Goal: Task Accomplishment & Management: Manage account settings

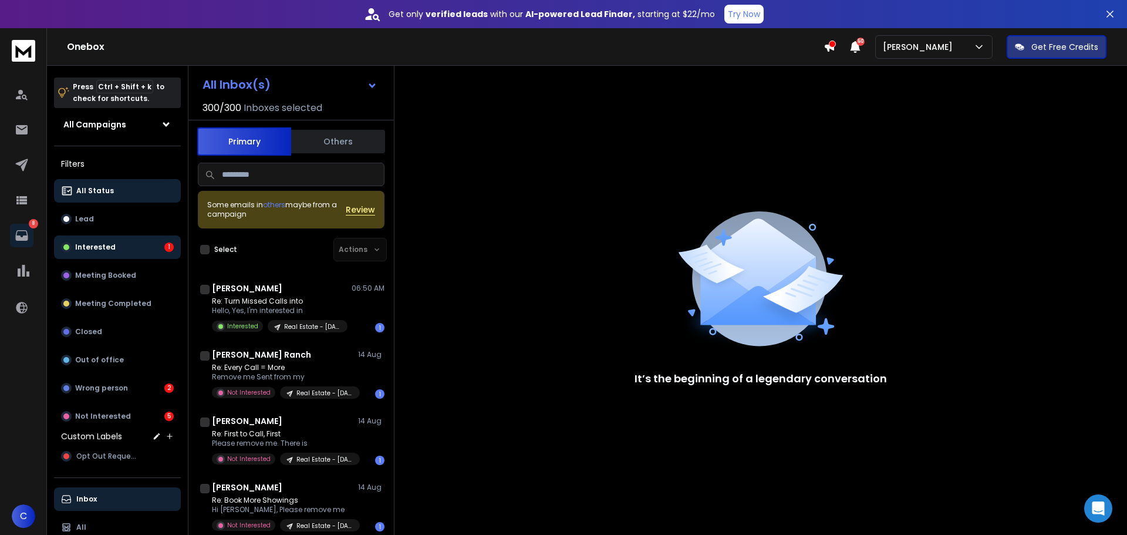
click at [117, 248] on button "Interested 1" at bounding box center [117, 246] width 127 height 23
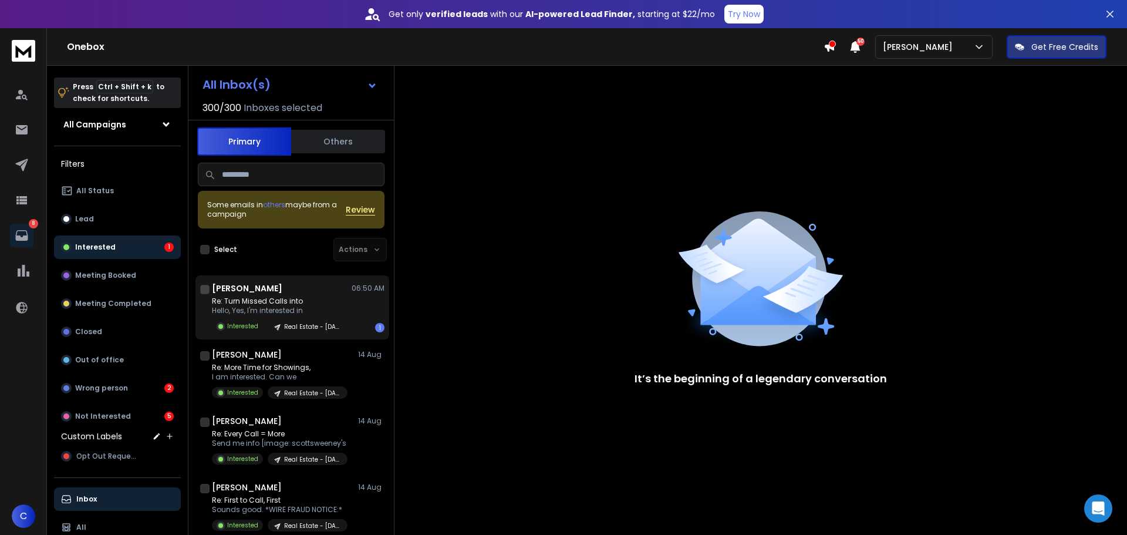
click at [310, 310] on p "Hello, Yes, I'm interested in" at bounding box center [280, 310] width 136 height 9
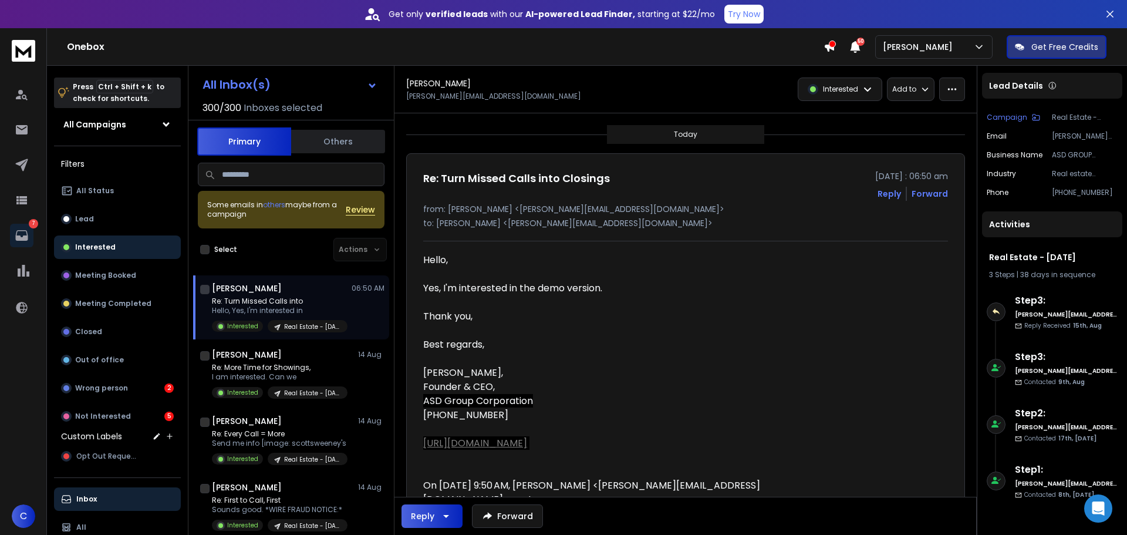
click at [617, 346] on div "Thank you, Best regards, [PERSON_NAME], Founder & CEO, ASD Group Corporation [P…" at bounding box center [594, 386] width 343 height 155
drag, startPoint x: 483, startPoint y: 78, endPoint x: 491, endPoint y: 80, distance: 8.5
click at [441, 85] on div "[PERSON_NAME] [PERSON_NAME] [PERSON_NAME][EMAIL_ADDRESS][DOMAIN_NAME]" at bounding box center [544, 88] width 276 height 23
click at [507, 77] on div "[PERSON_NAME] [PERSON_NAME] [PERSON_NAME][EMAIL_ADDRESS][DOMAIN_NAME] Intereste…" at bounding box center [685, 90] width 582 height 48
drag, startPoint x: 398, startPoint y: 83, endPoint x: 453, endPoint y: 84, distance: 55.2
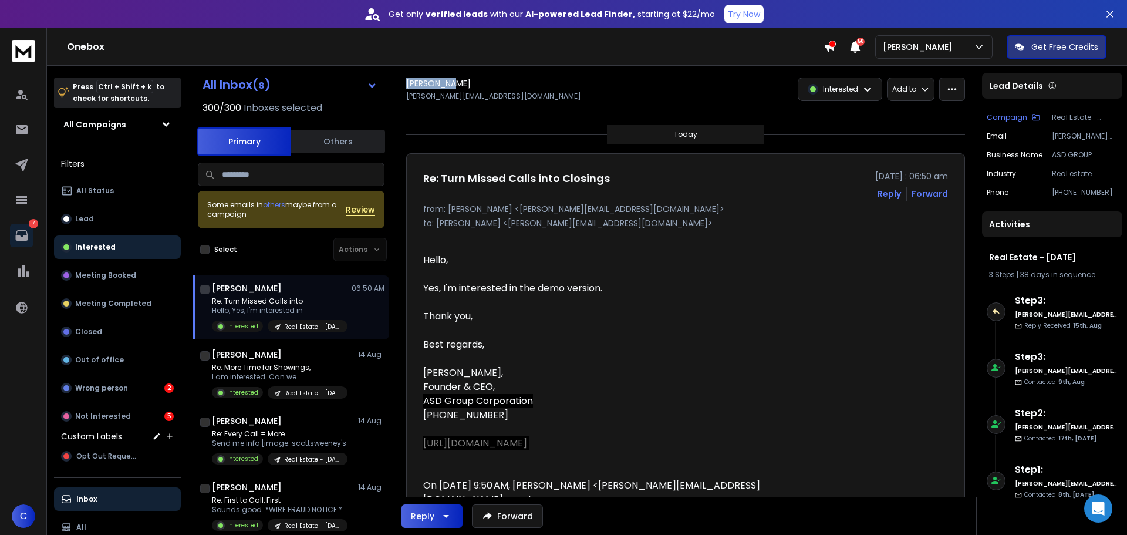
click at [453, 84] on div "[PERSON_NAME] [PERSON_NAME] [PERSON_NAME][EMAIL_ADDRESS][DOMAIN_NAME] Intereste…" at bounding box center [685, 90] width 582 height 48
copy h1 "[PERSON_NAME]"
drag, startPoint x: 401, startPoint y: 96, endPoint x: 506, endPoint y: 106, distance: 106.0
click at [506, 106] on div "[PERSON_NAME] [PERSON_NAME] [PERSON_NAME][EMAIL_ADDRESS][DOMAIN_NAME] Intereste…" at bounding box center [685, 90] width 582 height 48
copy p "[PERSON_NAME][EMAIL_ADDRESS][DOMAIN_NAME]"
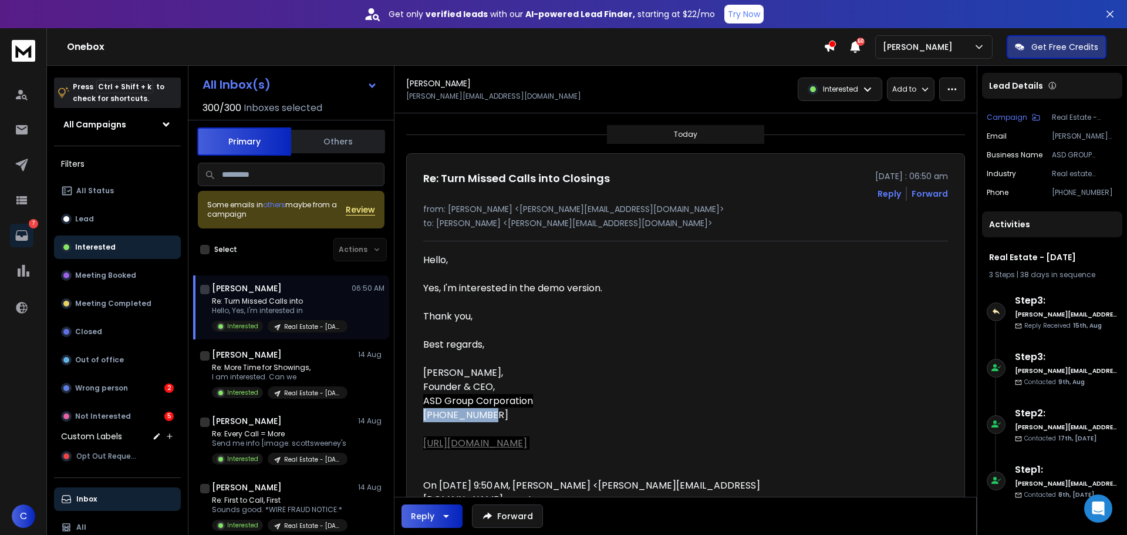
drag, startPoint x: 507, startPoint y: 410, endPoint x: 415, endPoint y: 413, distance: 92.2
click at [415, 413] on div "Re: Turn Missed Calls into Closings [DATE] : 06:50 am Reply Forward from: [PERS…" at bounding box center [685, 427] width 559 height 549
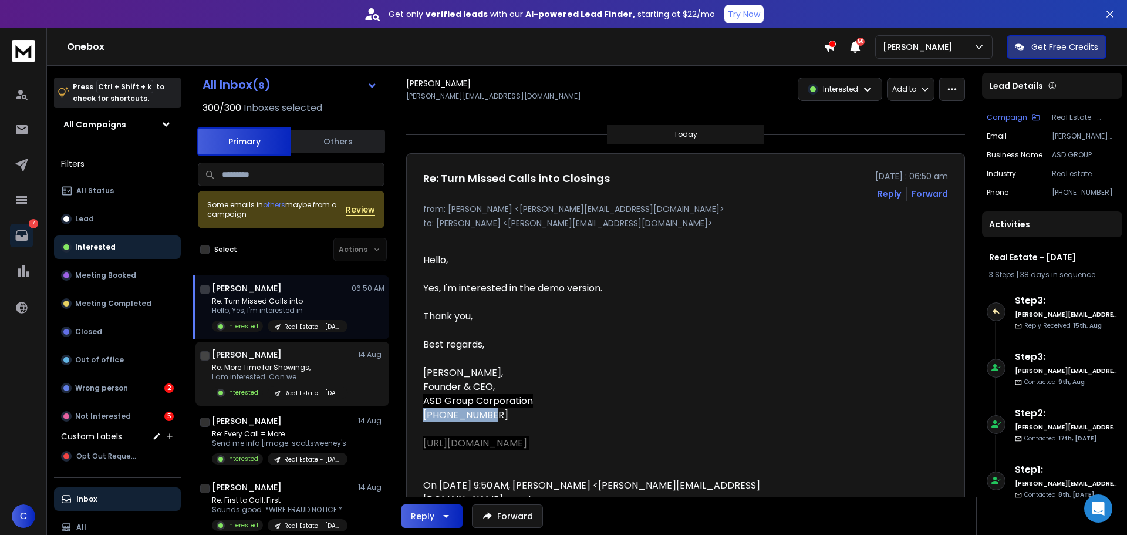
copy div "[PHONE_NUMBER]"
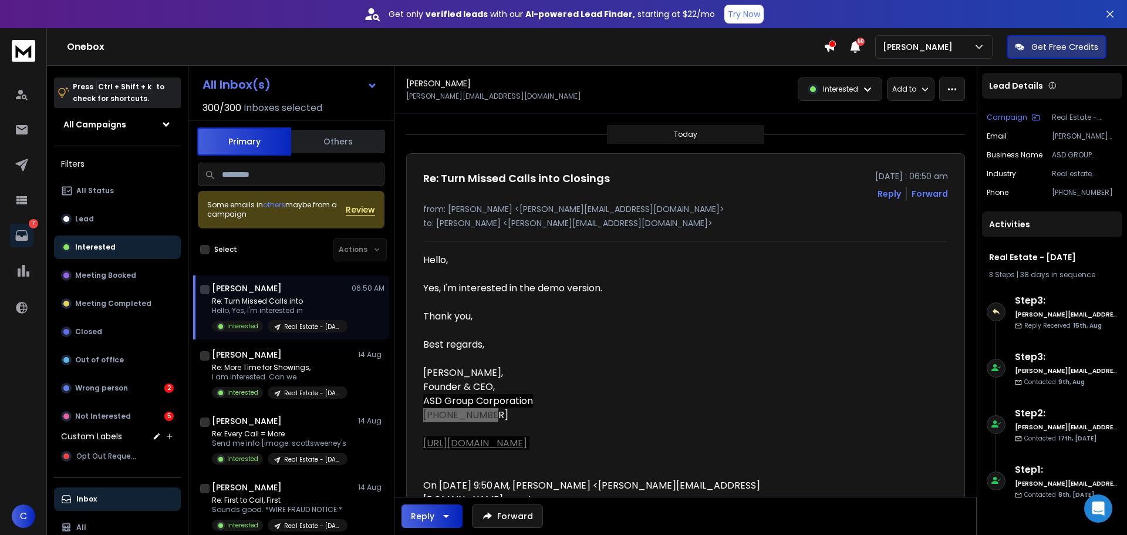
scroll to position [261, 0]
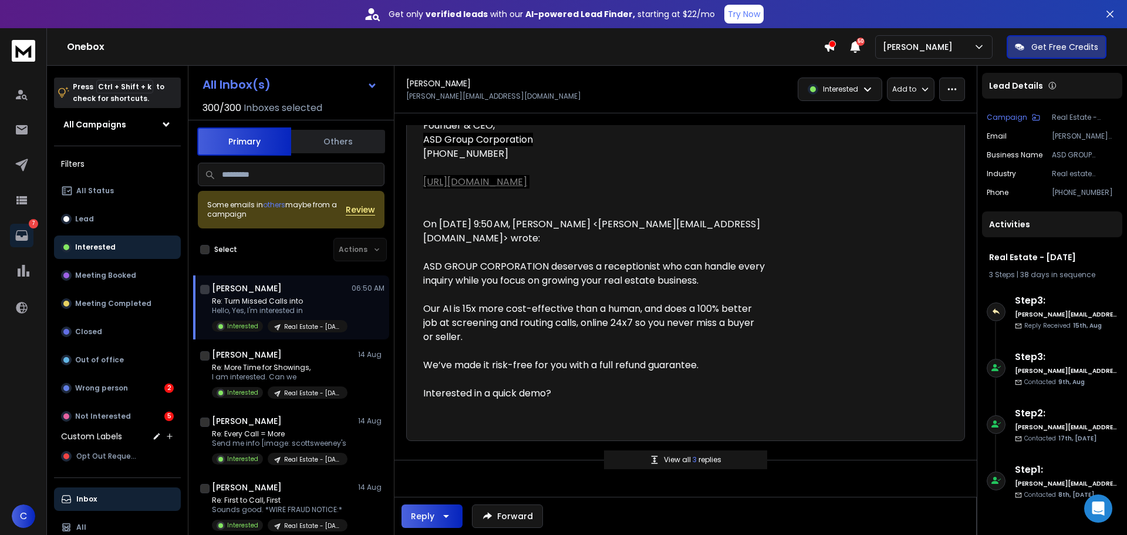
click at [678, 457] on p "View all 3 replies" at bounding box center [693, 459] width 58 height 9
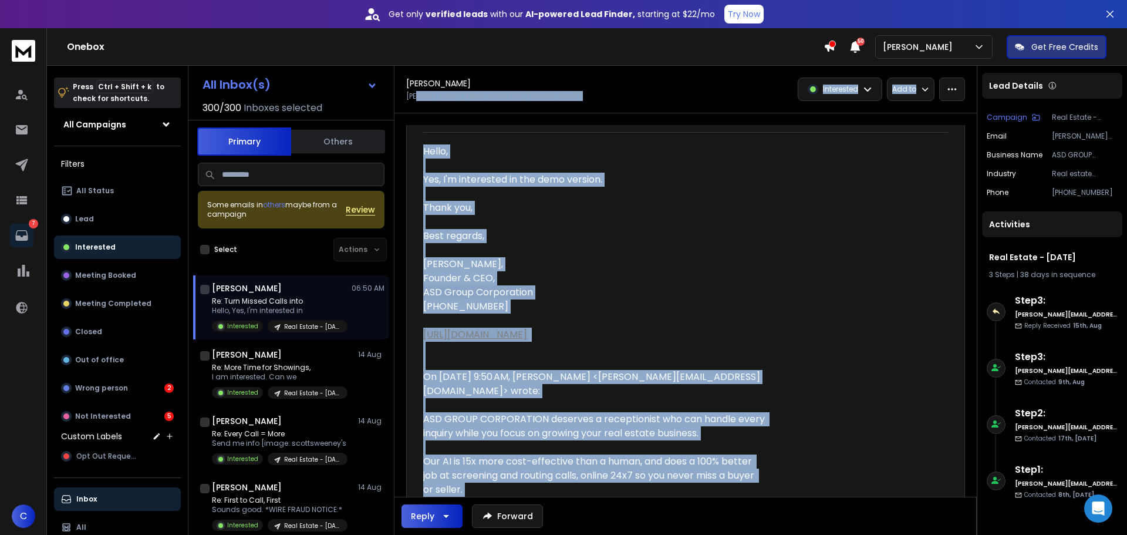
scroll to position [0, 0]
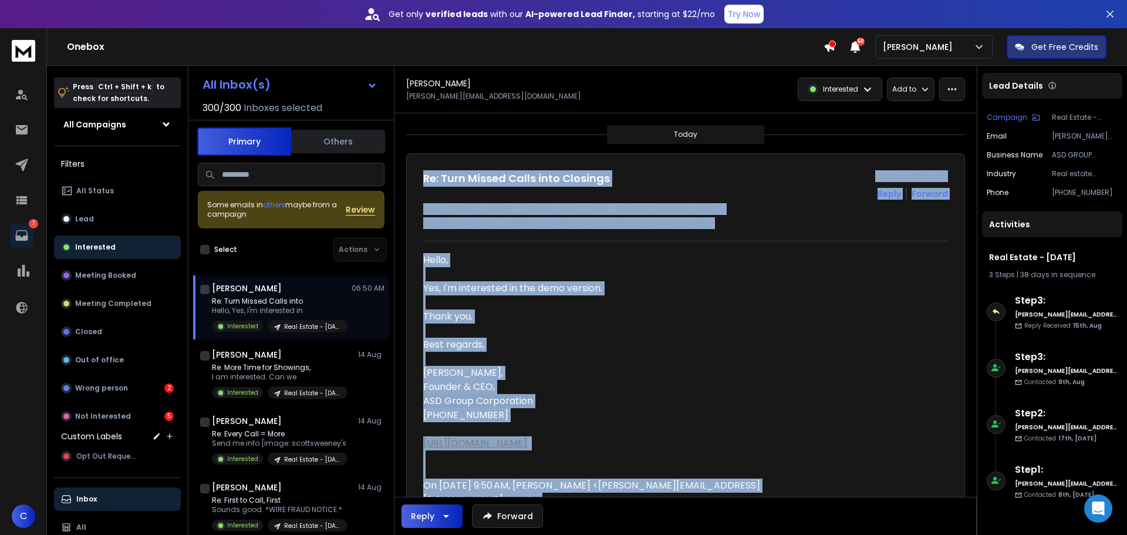
drag, startPoint x: 635, startPoint y: 427, endPoint x: 413, endPoint y: 178, distance: 332.9
copy div "Lo: Ipsu Dolors Ametc adip Elitsedd 76 Eiusmo 4052 : 87:54 te Incid Utlabor etd…"
drag, startPoint x: 104, startPoint y: 390, endPoint x: 103, endPoint y: 376, distance: 13.6
click at [106, 390] on p "Wrong person" at bounding box center [101, 387] width 53 height 9
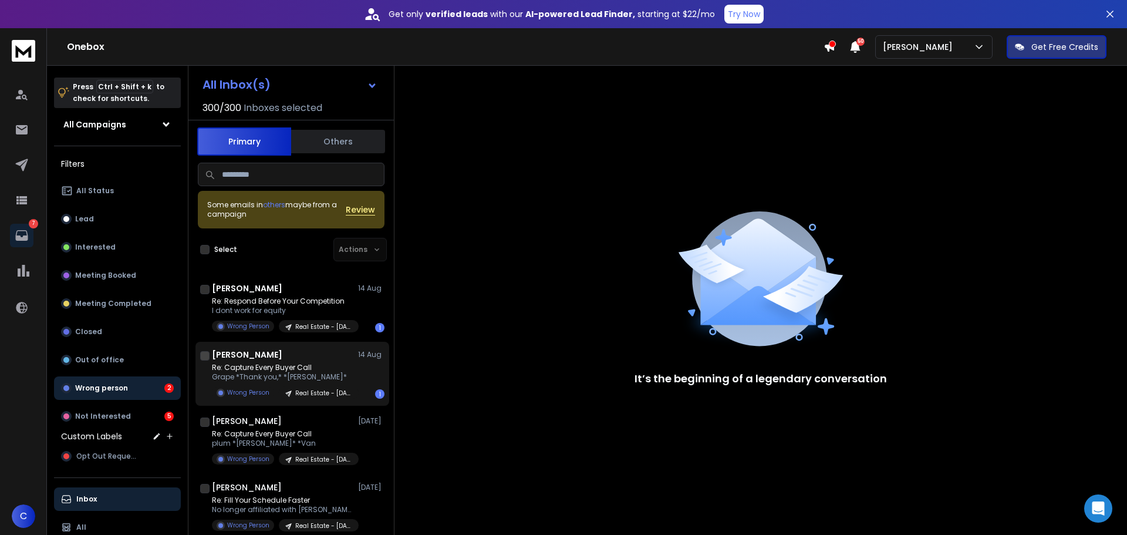
click at [282, 372] on p "Grape *Thank you,* *[PERSON_NAME]*" at bounding box center [282, 376] width 141 height 9
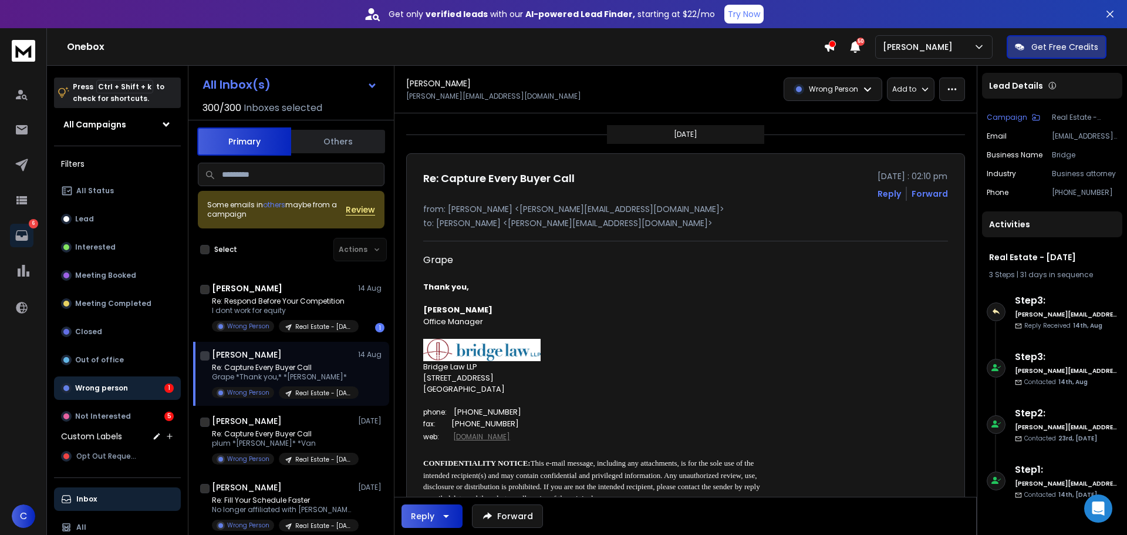
click at [852, 87] on p "Wrong Person" at bounding box center [833, 89] width 49 height 9
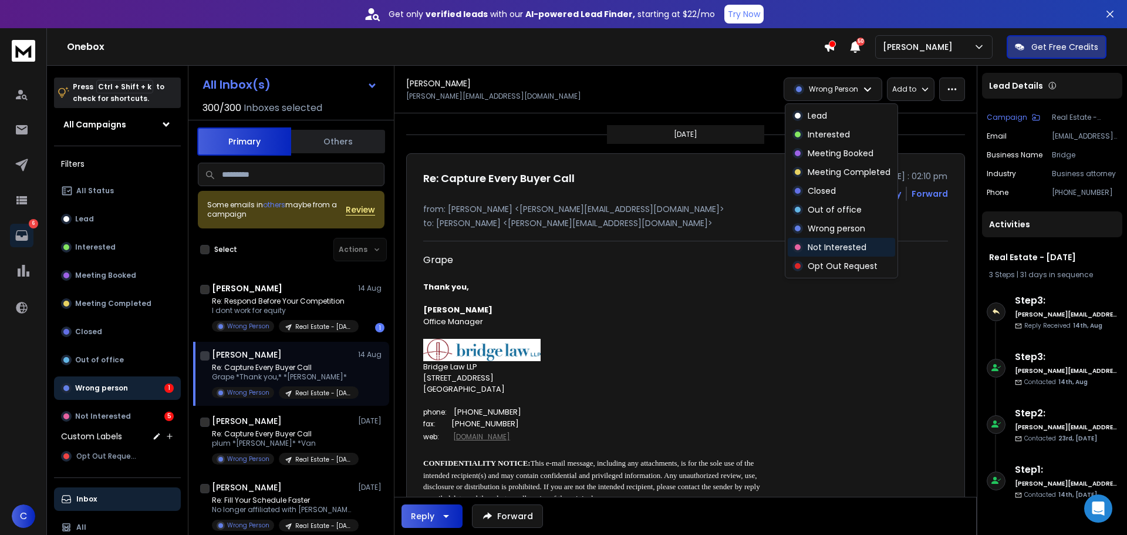
click at [830, 248] on p "Not Interested" at bounding box center [836, 247] width 59 height 12
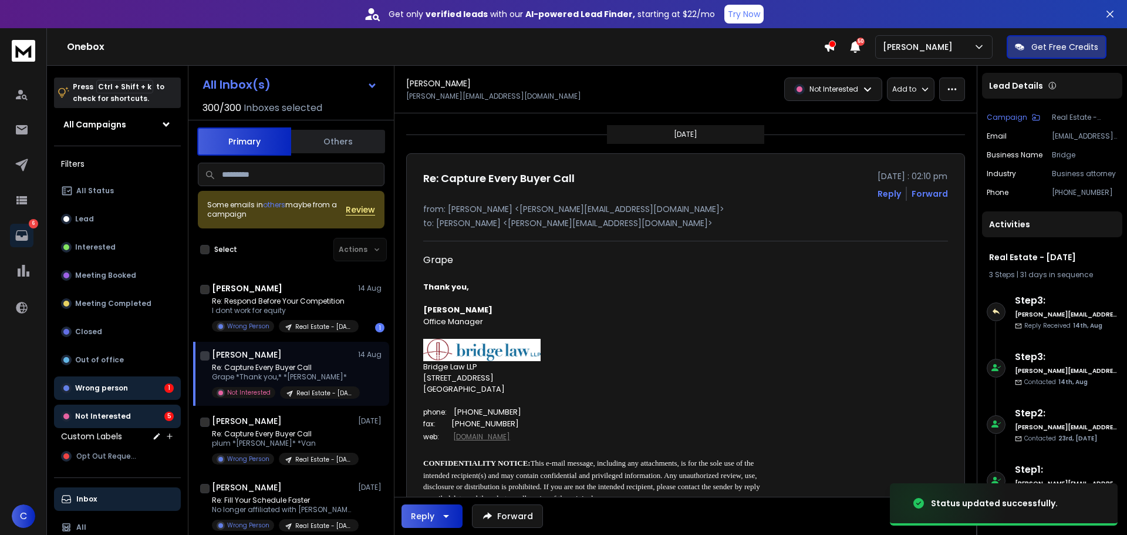
click at [107, 423] on button "Not Interested 5" at bounding box center [117, 415] width 127 height 23
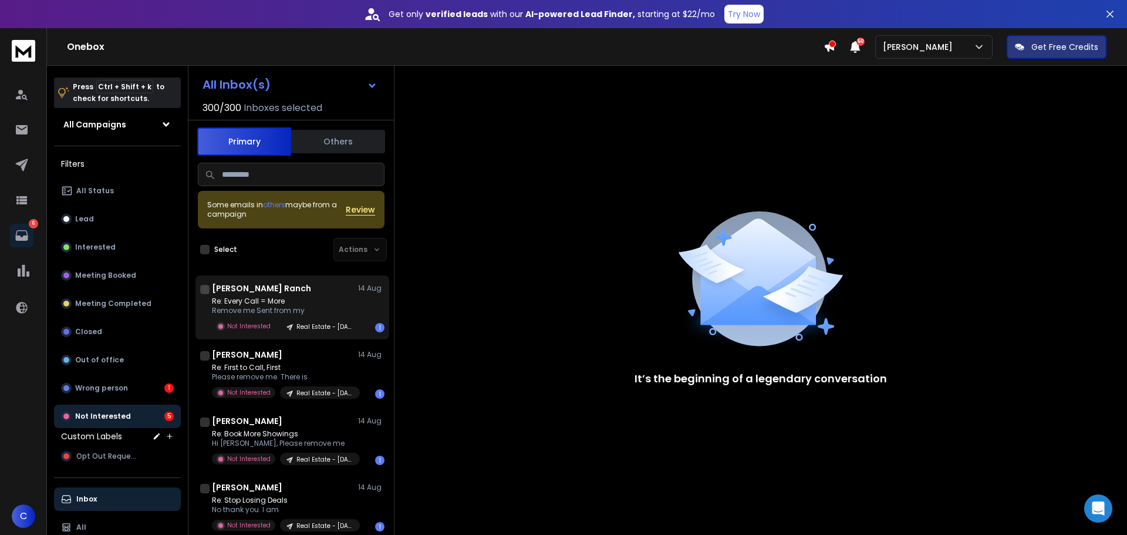
click at [308, 291] on div "[PERSON_NAME] Ranch [DATE]" at bounding box center [298, 288] width 173 height 12
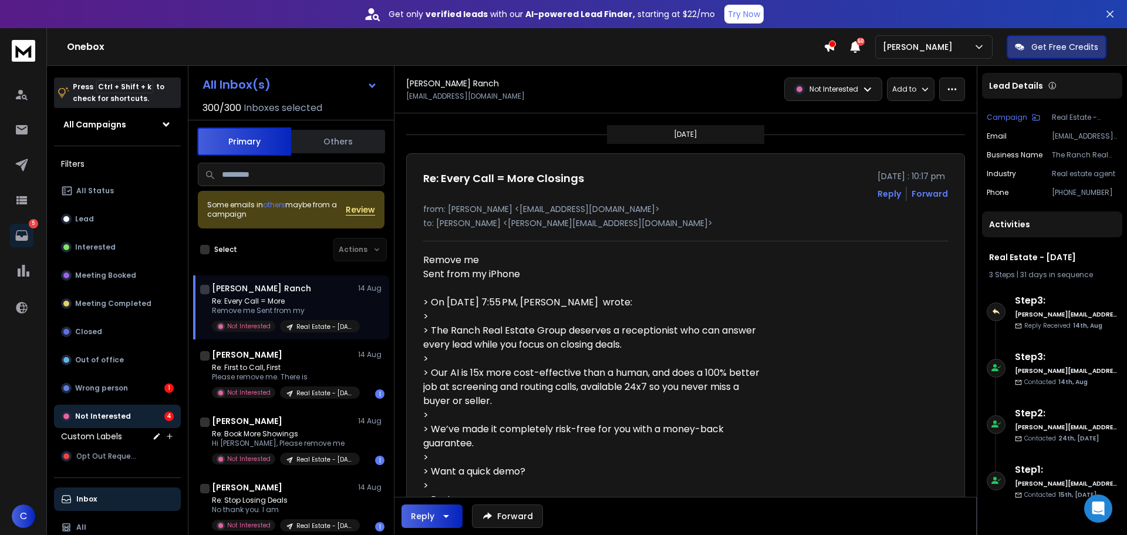
click at [861, 90] on div "Not Interested" at bounding box center [833, 89] width 97 height 22
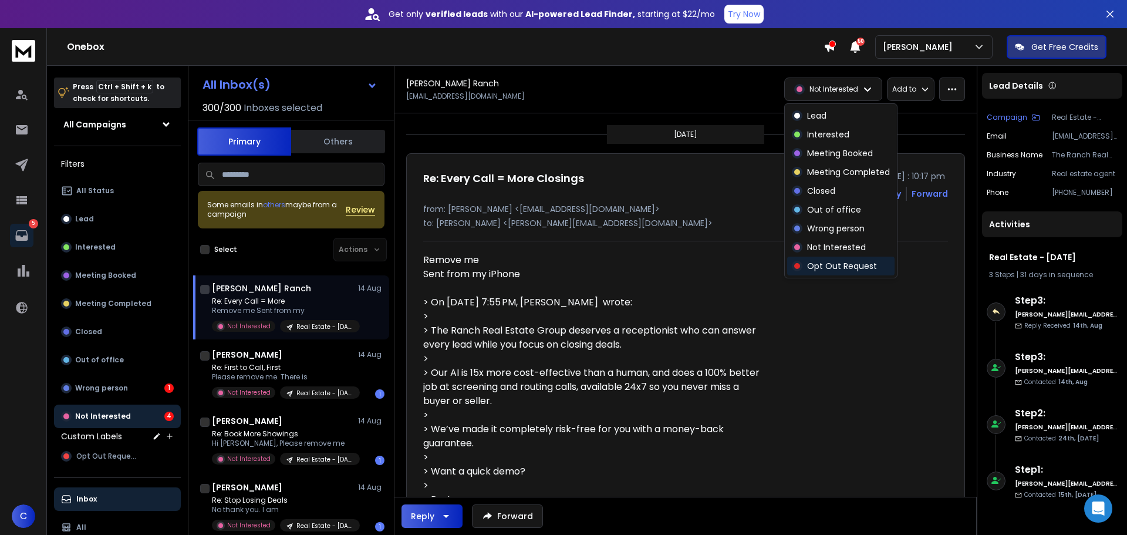
click at [829, 267] on p "Opt Out Request" at bounding box center [842, 266] width 70 height 12
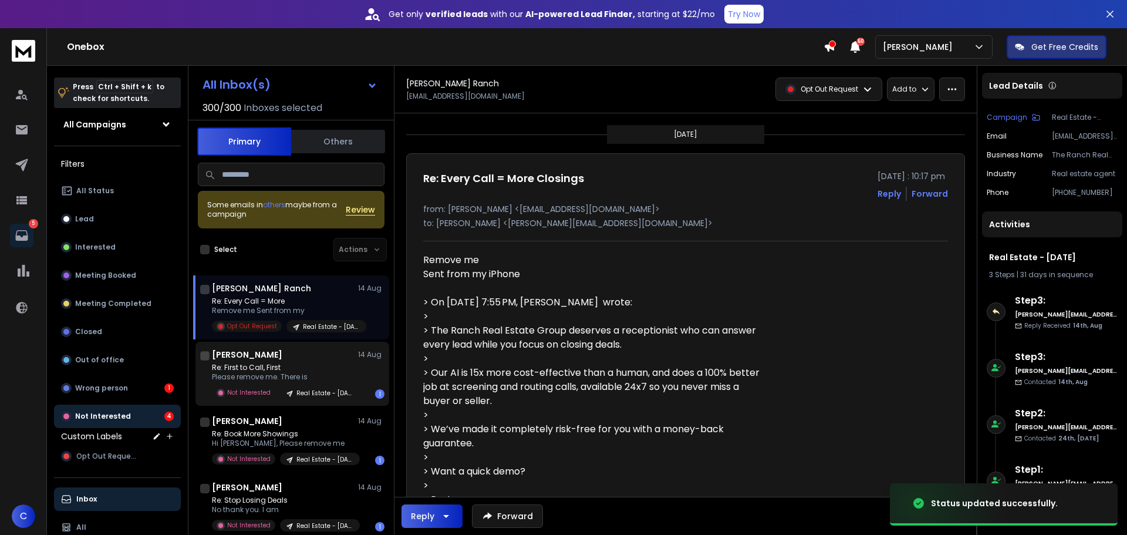
click at [326, 357] on div "[PERSON_NAME] [DATE]" at bounding box center [298, 355] width 173 height 12
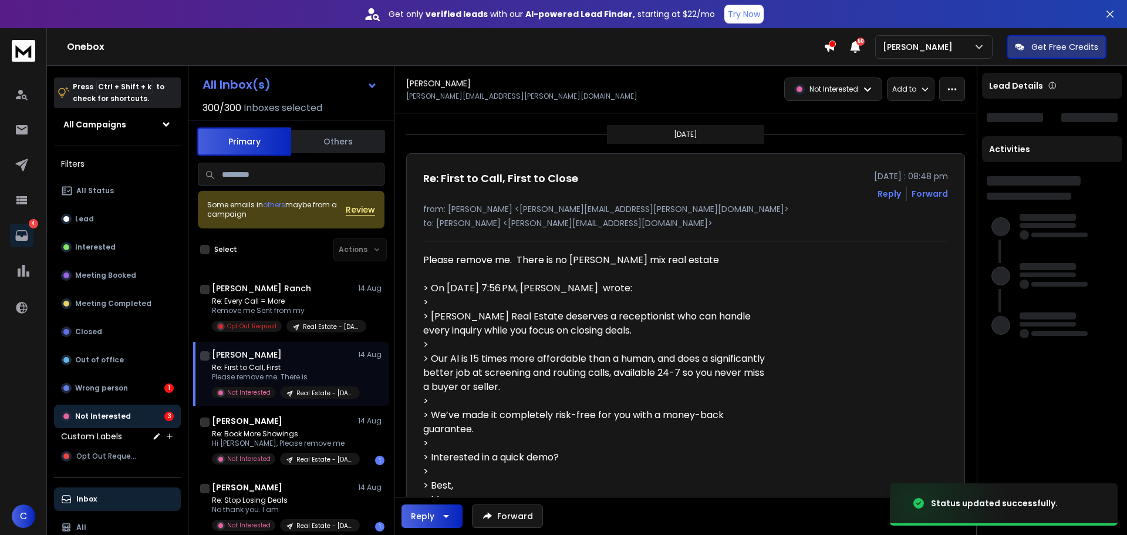
click at [853, 86] on p "Not Interested" at bounding box center [833, 89] width 49 height 9
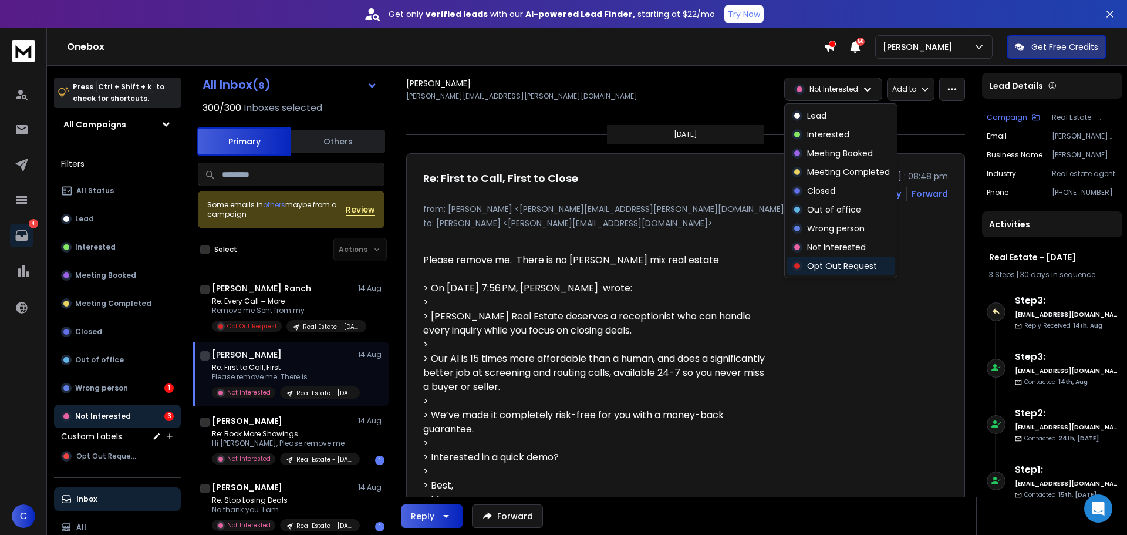
click at [843, 265] on p "Opt Out Request" at bounding box center [842, 266] width 70 height 12
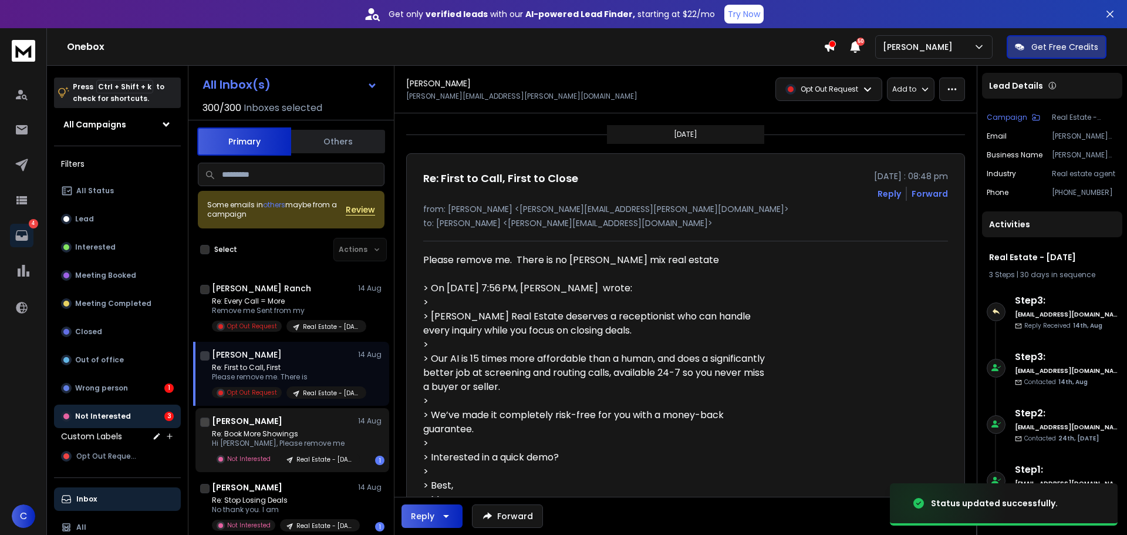
click at [325, 428] on div "[PERSON_NAME] [DATE] Re: Book More Showings Hi [PERSON_NAME], Please remove me …" at bounding box center [298, 440] width 173 height 50
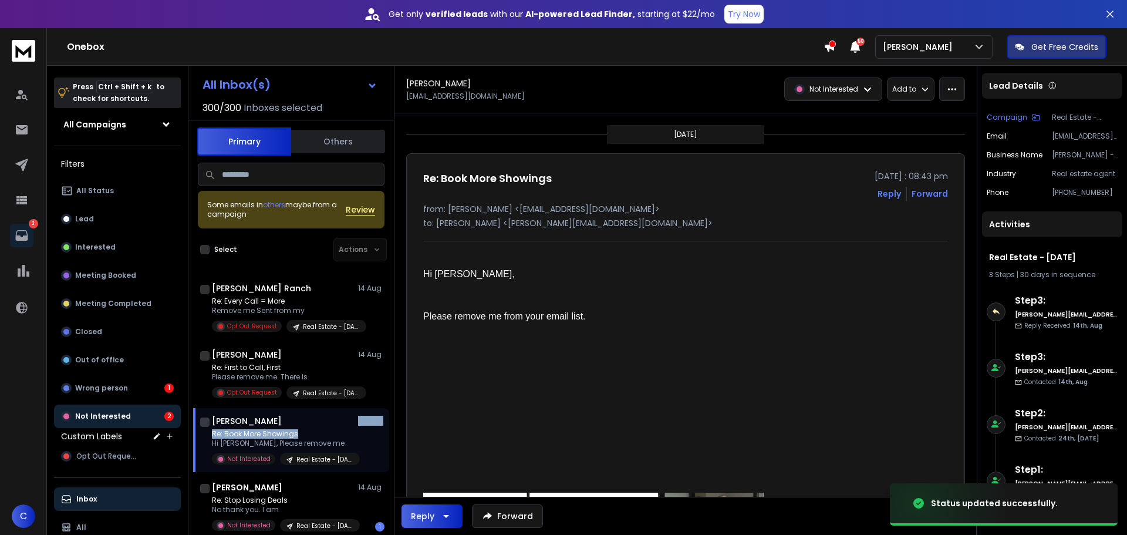
click at [847, 89] on p "Not Interested" at bounding box center [833, 89] width 49 height 9
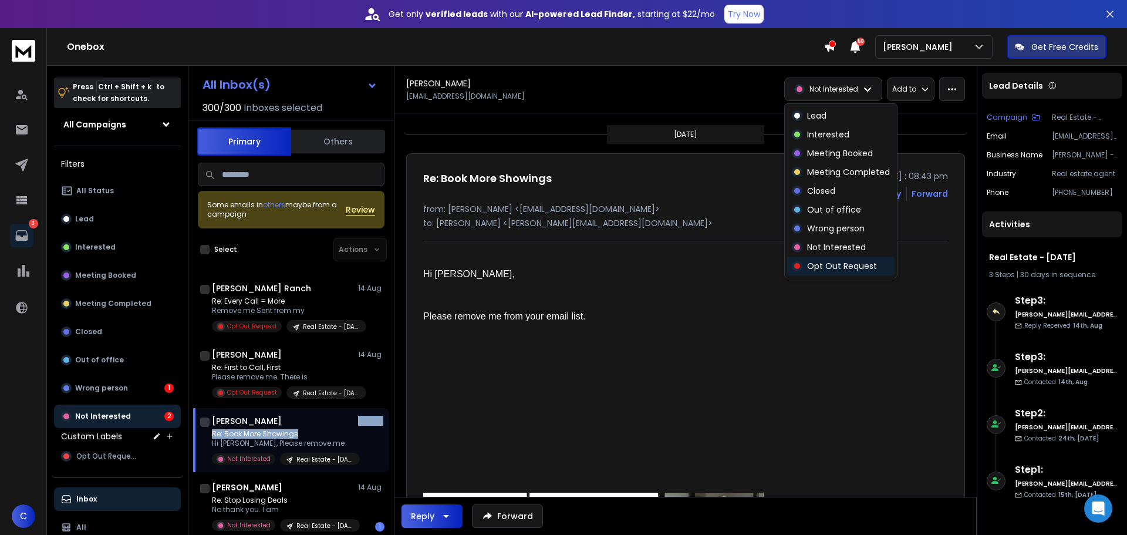
click at [834, 265] on p "Opt Out Request" at bounding box center [842, 266] width 70 height 12
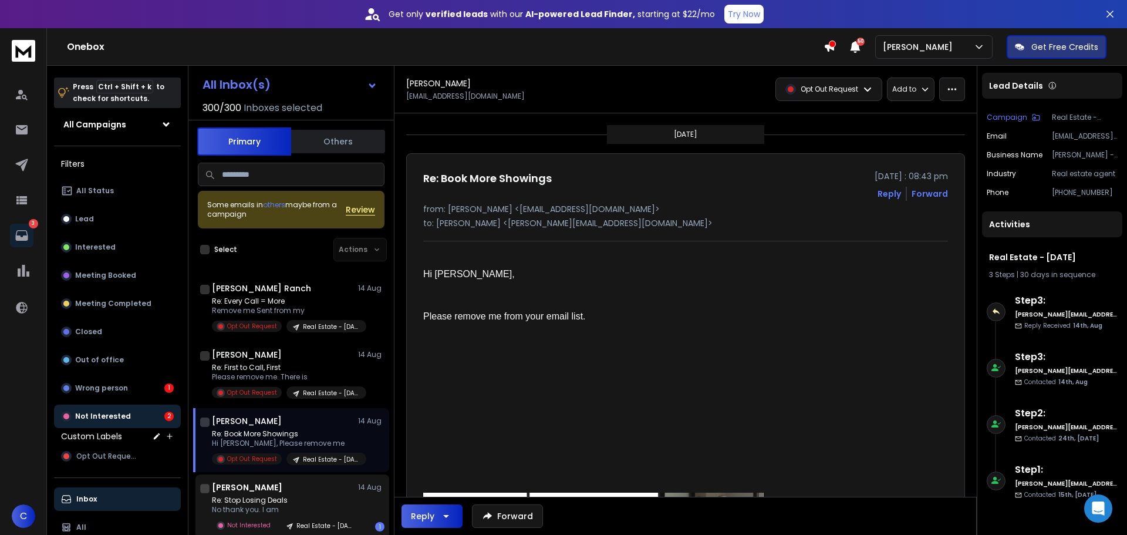
drag, startPoint x: 301, startPoint y: 496, endPoint x: 315, endPoint y: 481, distance: 19.9
click at [303, 492] on div "[PERSON_NAME] [DATE] Re: Stop Losing Deals No thank you. I am Not Interested Re…" at bounding box center [298, 506] width 173 height 50
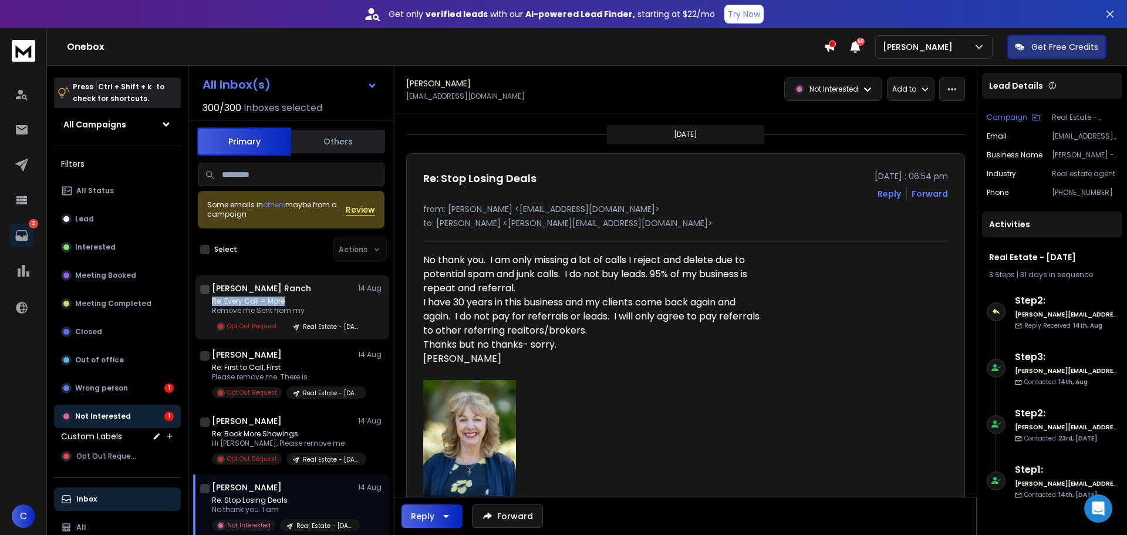
drag, startPoint x: 386, startPoint y: 293, endPoint x: 383, endPoint y: 304, distance: 10.8
click at [383, 304] on div "[PERSON_NAME] Ranch [DATE] Re: Every Call = More Remove me Sent from my Opt Out…" at bounding box center [290, 471] width 205 height 396
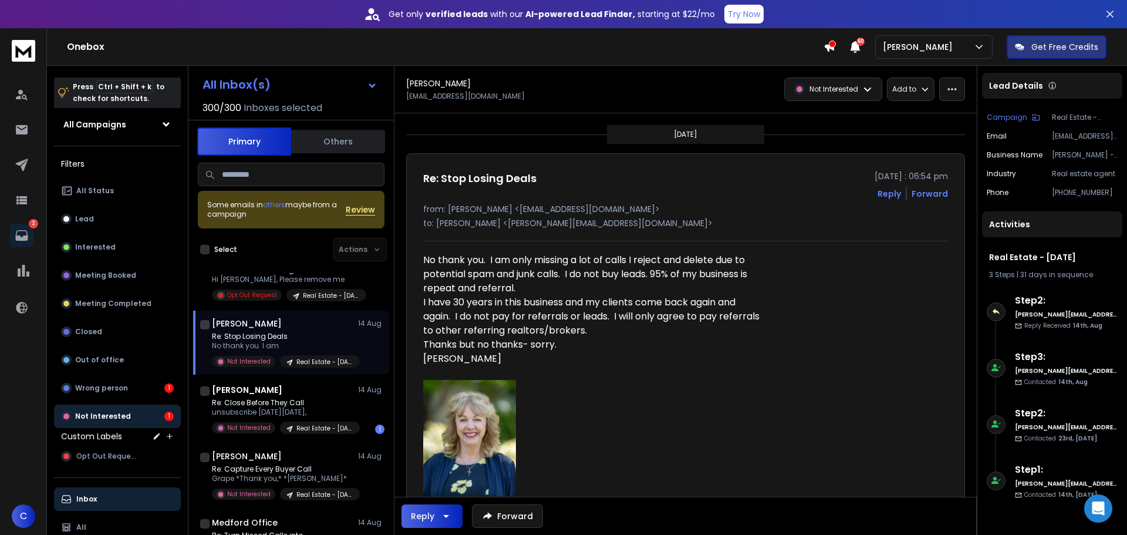
scroll to position [174, 0]
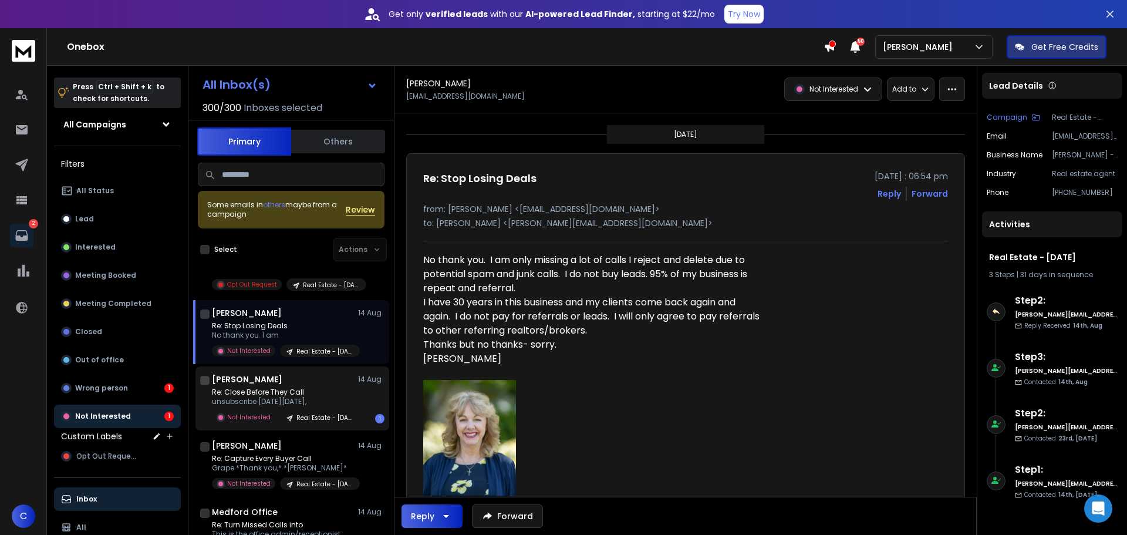
click at [317, 388] on p "Re: Close Before They Call" at bounding box center [282, 391] width 141 height 9
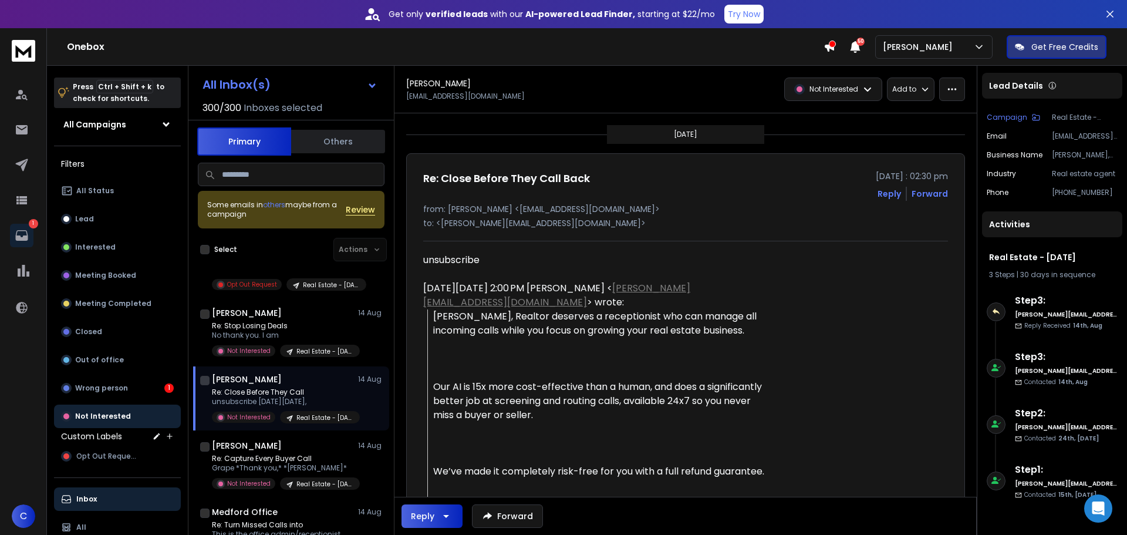
click at [846, 86] on p "Not Interested" at bounding box center [833, 89] width 49 height 9
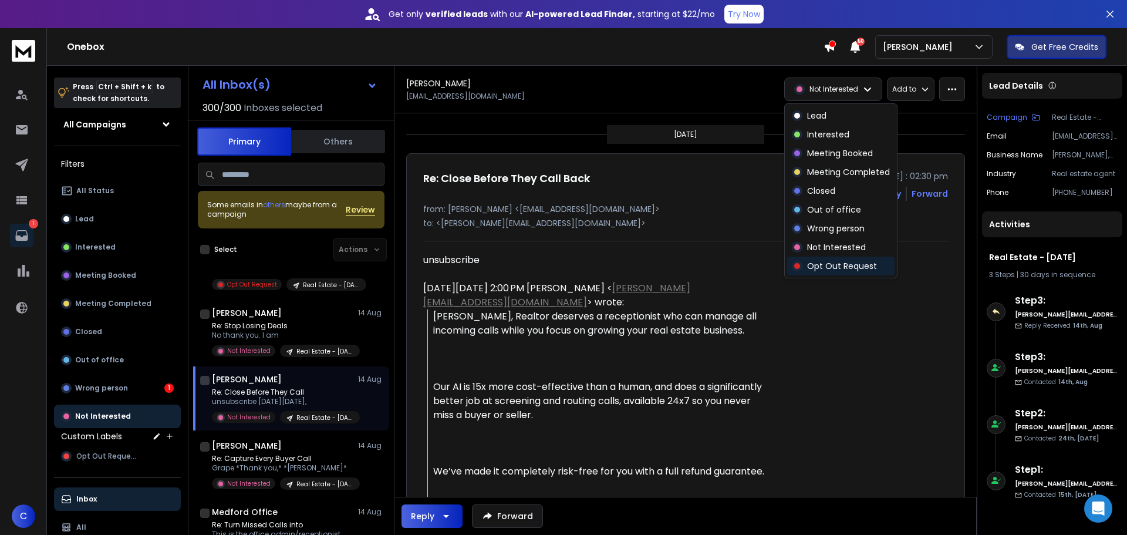
click at [826, 266] on p "Opt Out Request" at bounding box center [842, 266] width 70 height 12
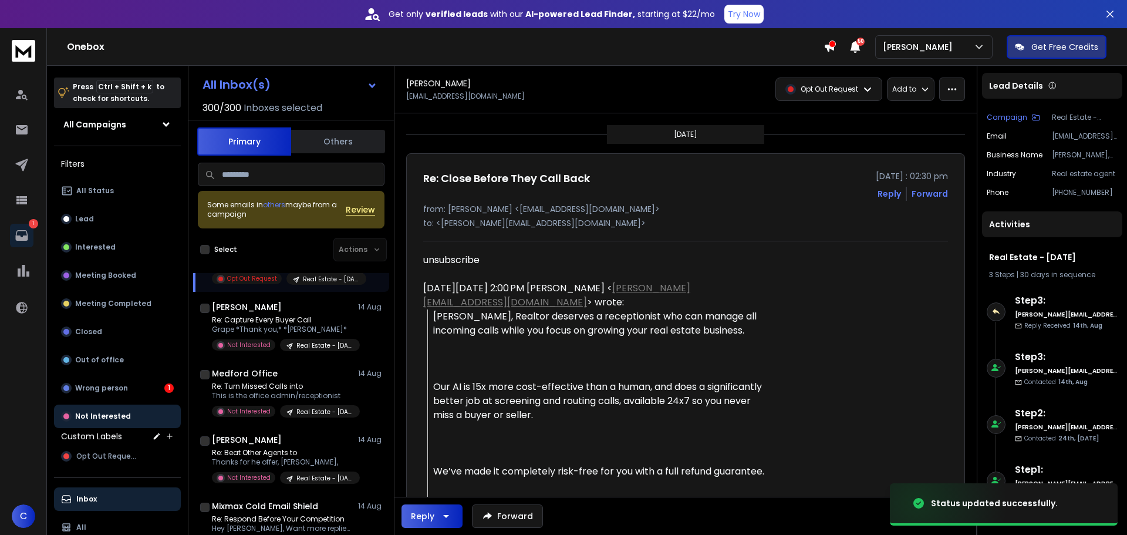
scroll to position [0, 0]
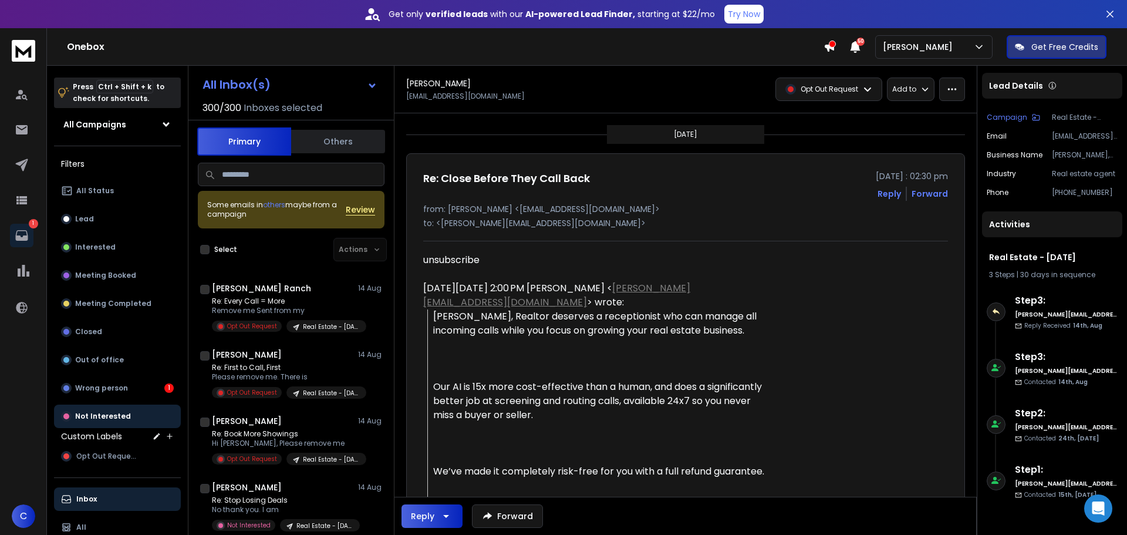
click at [121, 380] on button "Wrong person 1" at bounding box center [117, 387] width 127 height 23
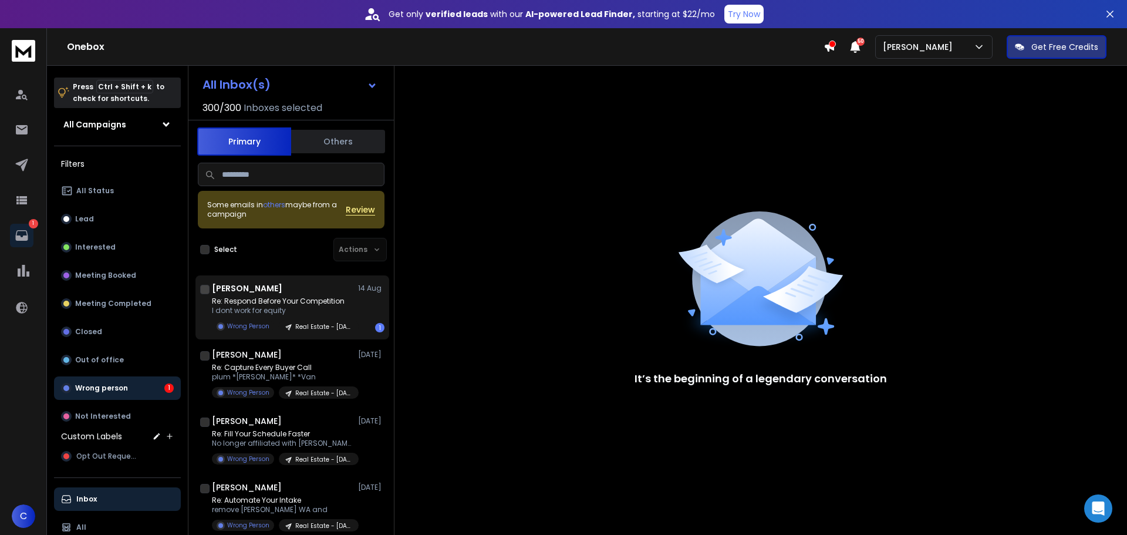
click at [316, 292] on div "[PERSON_NAME] [DATE]" at bounding box center [298, 288] width 173 height 12
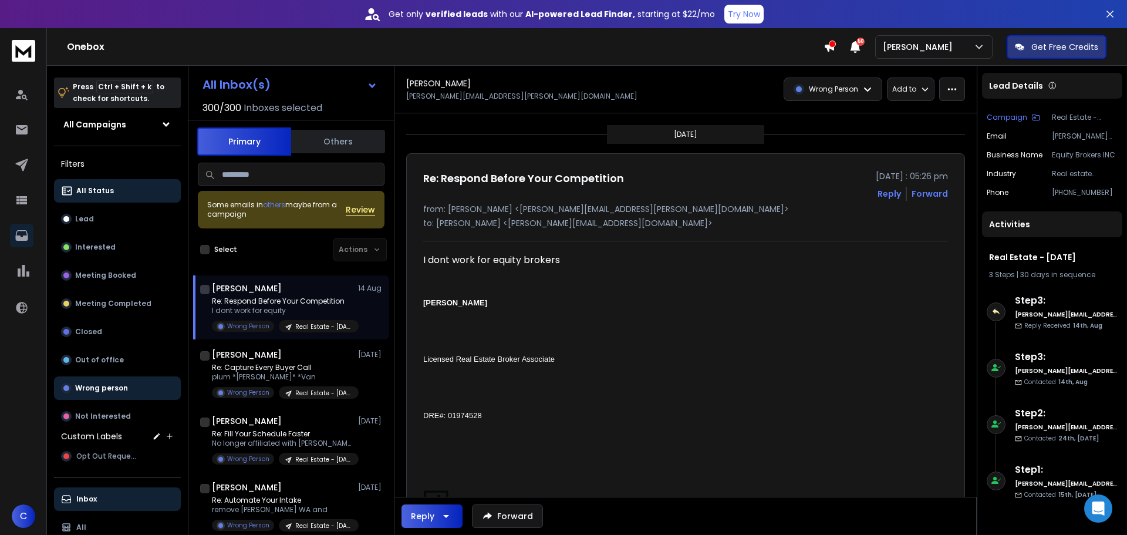
click at [106, 187] on p "All Status" at bounding box center [95, 190] width 38 height 9
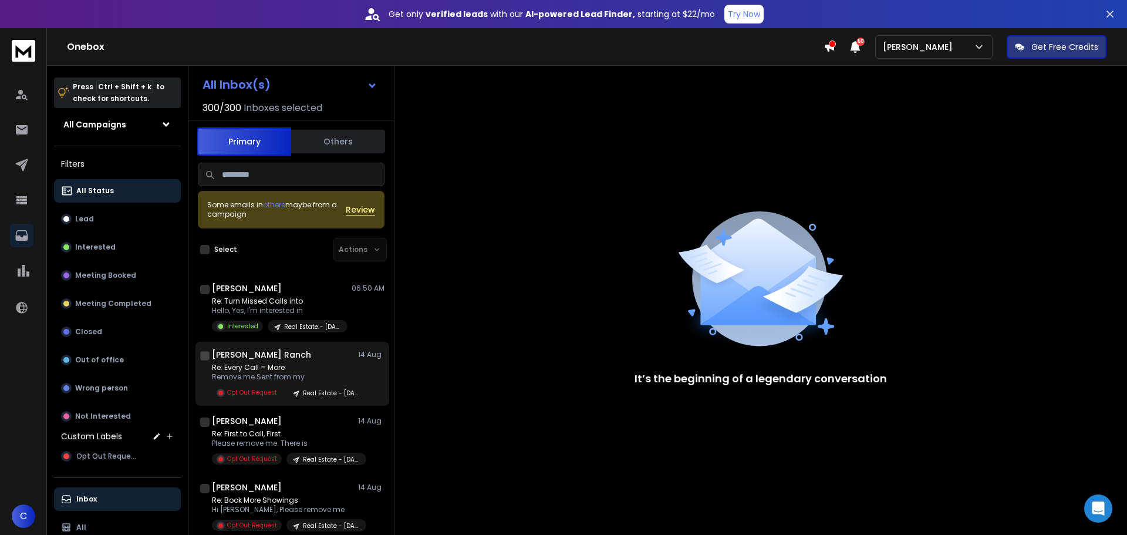
scroll to position [1038, 0]
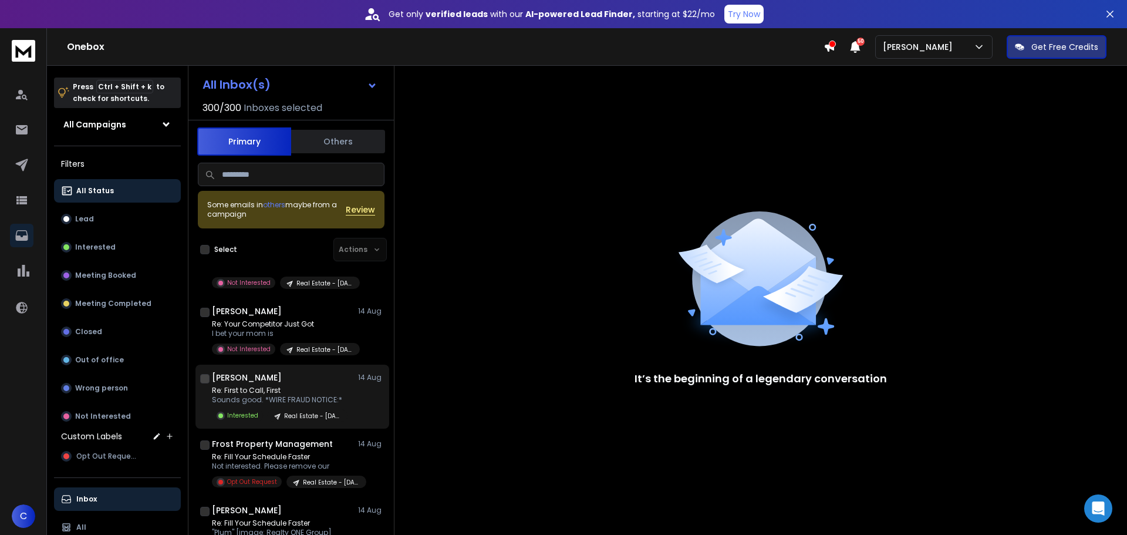
click at [332, 373] on div "[PERSON_NAME] [DATE]" at bounding box center [298, 377] width 173 height 12
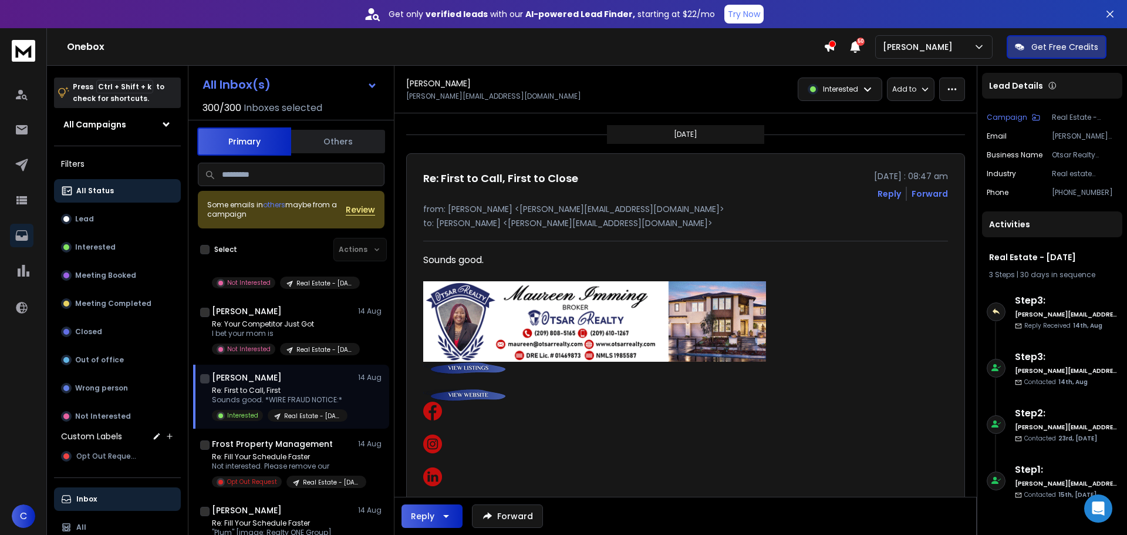
scroll to position [0, 0]
